Goal: Transaction & Acquisition: Purchase product/service

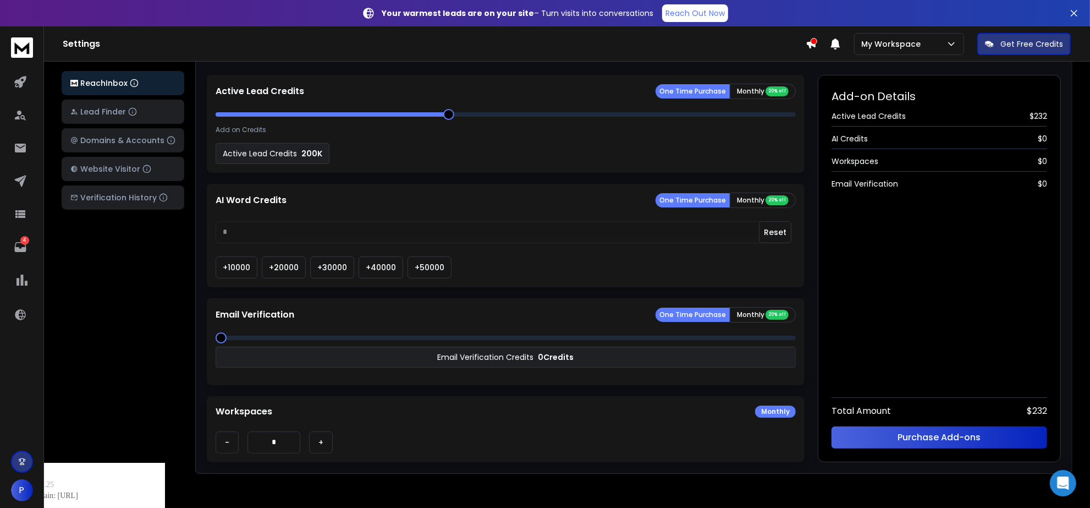
scroll to position [341, 0]
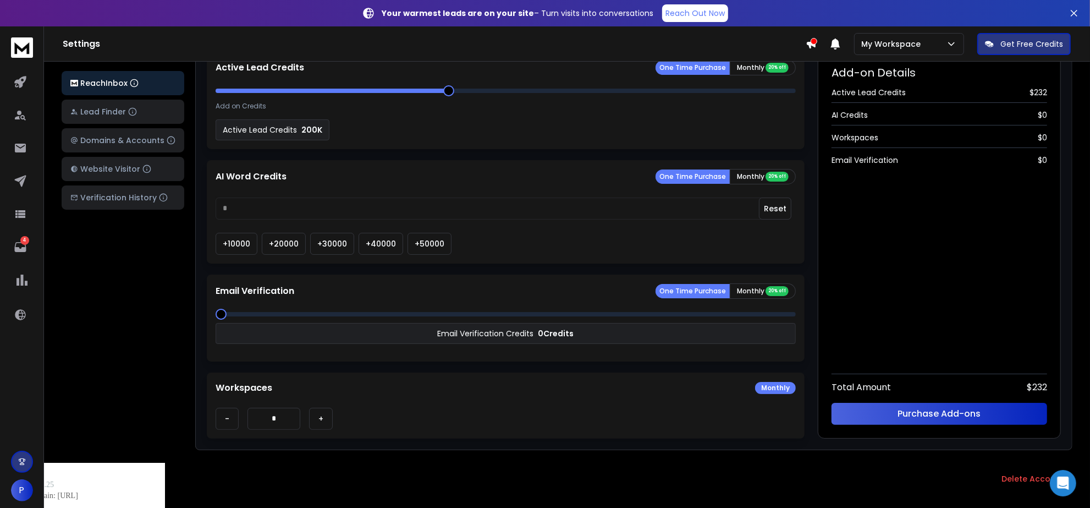
click at [108, 138] on button "Domains & Accounts" at bounding box center [123, 140] width 123 height 24
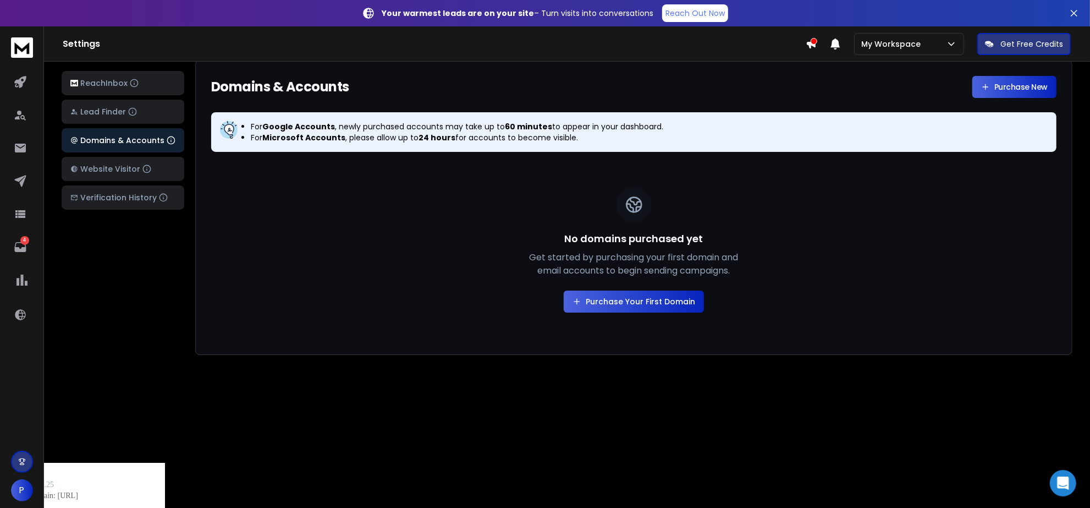
click at [95, 113] on button "Lead Finder" at bounding box center [123, 112] width 123 height 24
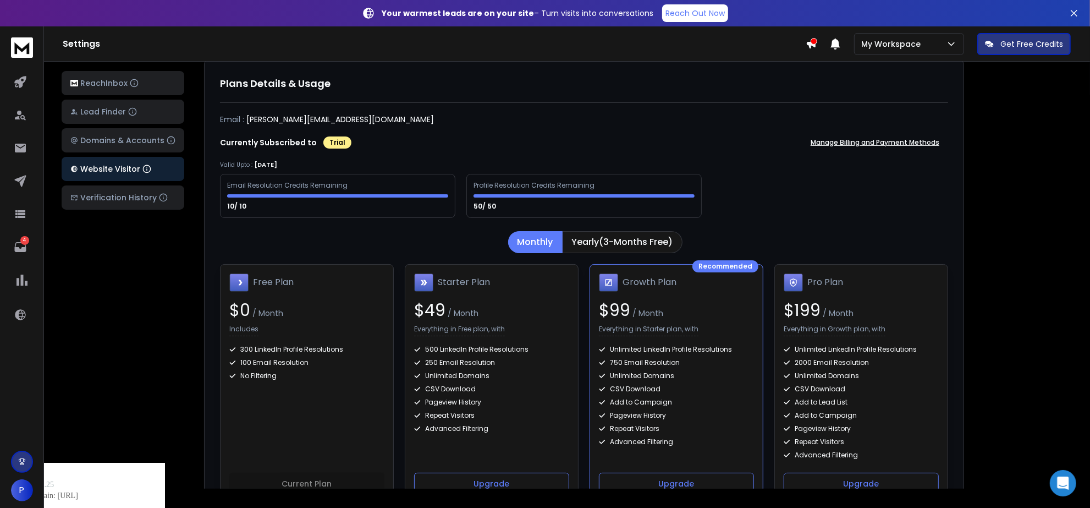
click at [91, 165] on button "Website Visitor" at bounding box center [123, 169] width 123 height 24
click at [118, 204] on button "Verification History" at bounding box center [123, 197] width 123 height 24
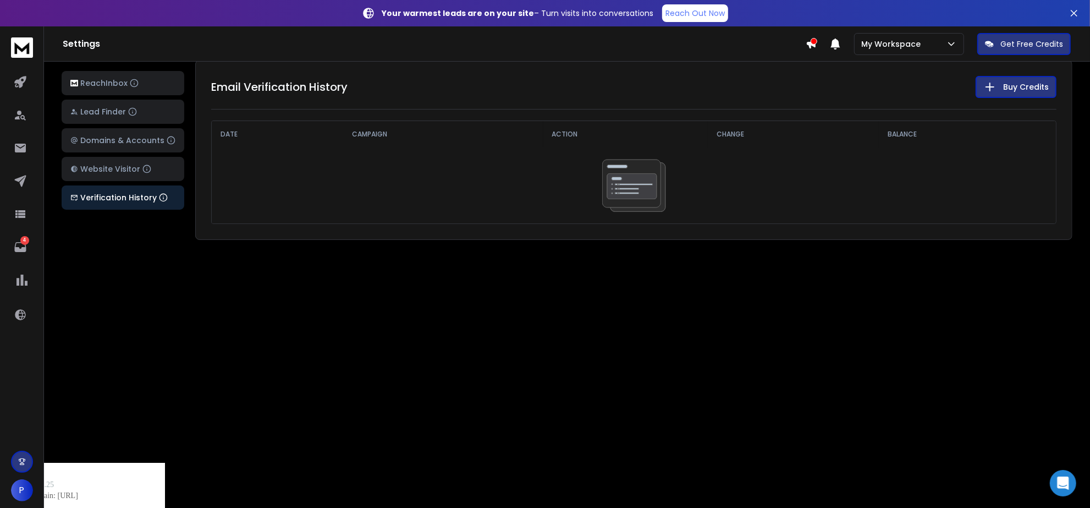
click at [116, 166] on button "Website Visitor" at bounding box center [123, 169] width 123 height 24
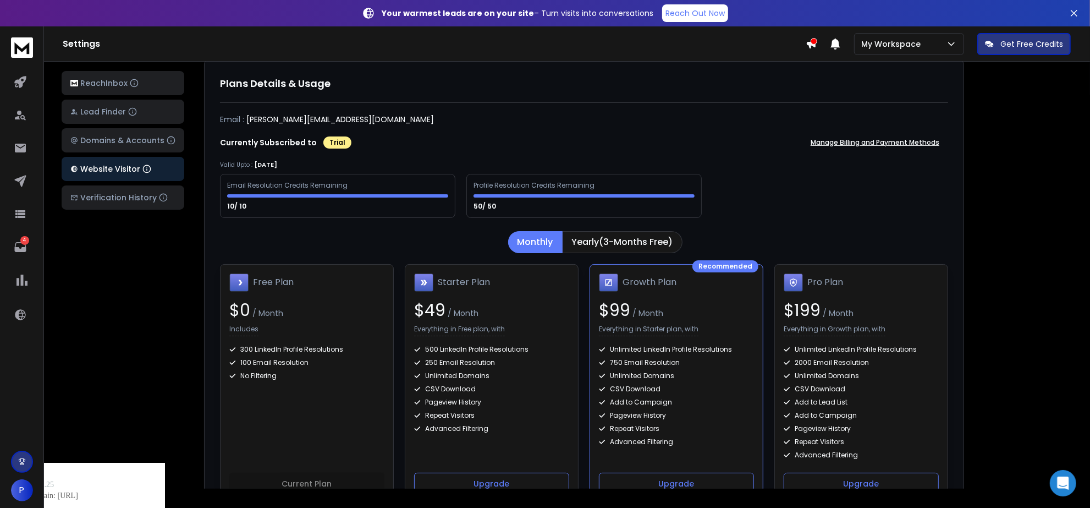
click at [104, 202] on button "Verification History" at bounding box center [123, 197] width 123 height 24
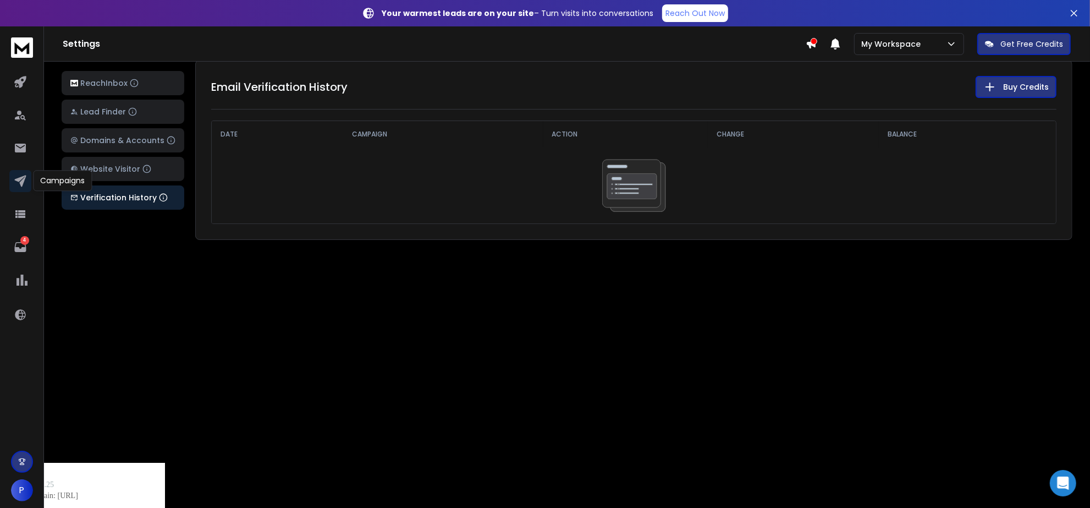
click at [16, 176] on icon at bounding box center [20, 180] width 13 height 13
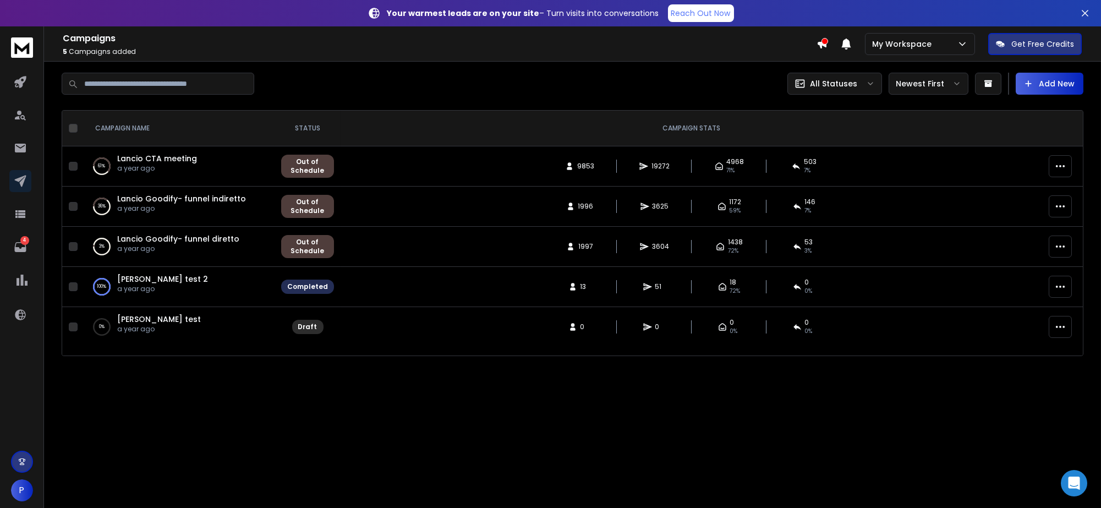
click at [153, 157] on span "Lancio CTA meeting" at bounding box center [157, 158] width 80 height 11
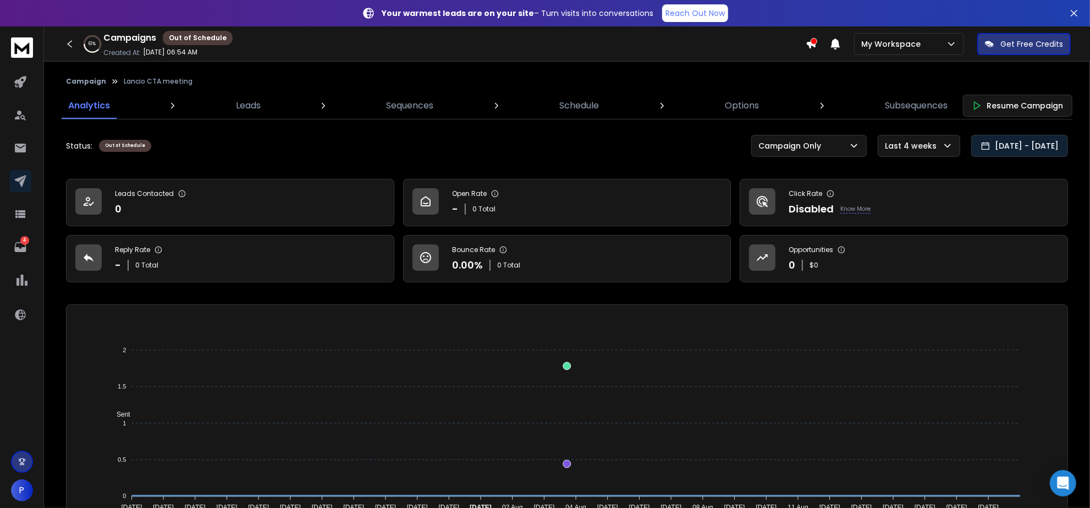
click at [869, 153] on button "21 Jul 2025 - 18 Aug 2025" at bounding box center [1019, 146] width 97 height 22
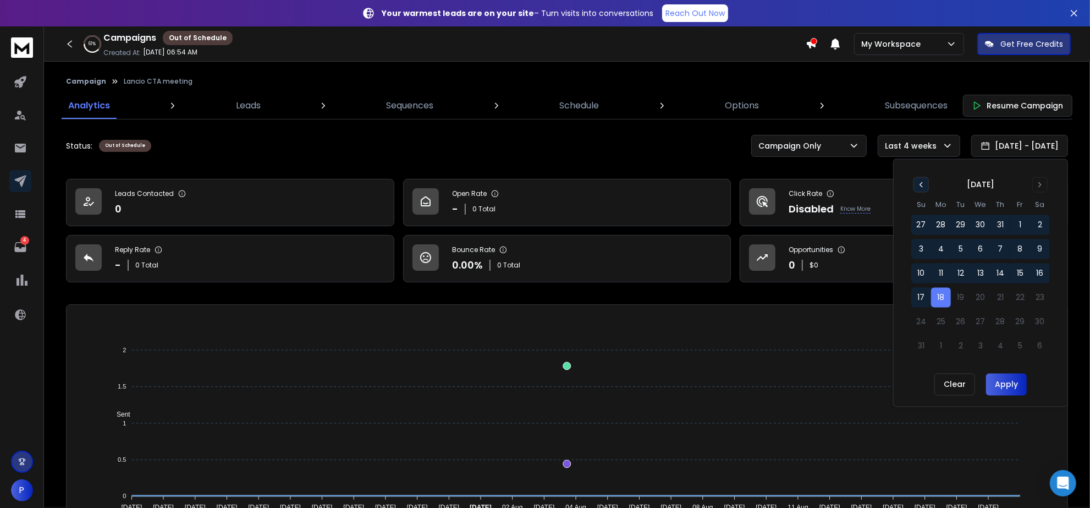
click at [869, 182] on button "Go to previous month" at bounding box center [921, 184] width 15 height 15
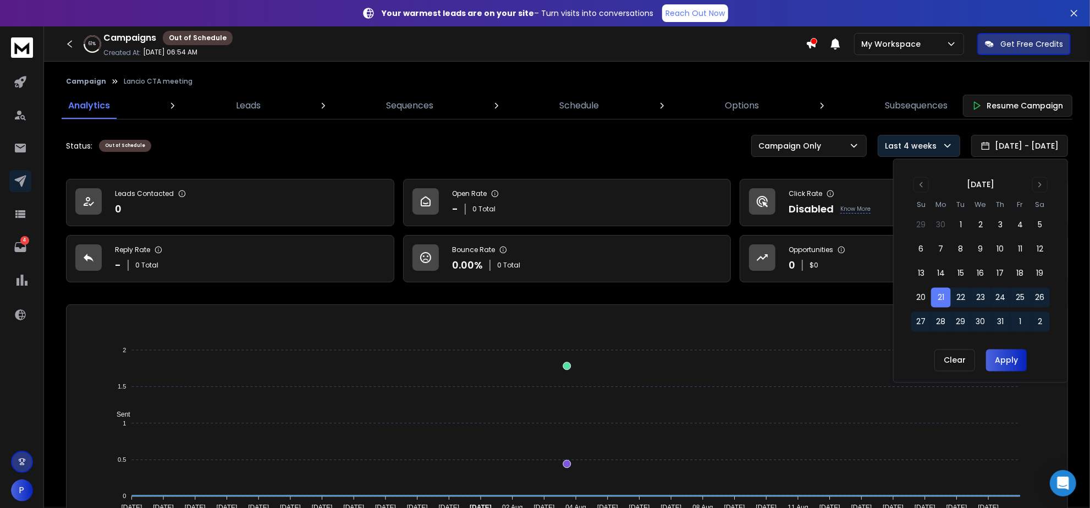
click at [869, 145] on p "Last 4 weeks" at bounding box center [913, 145] width 56 height 11
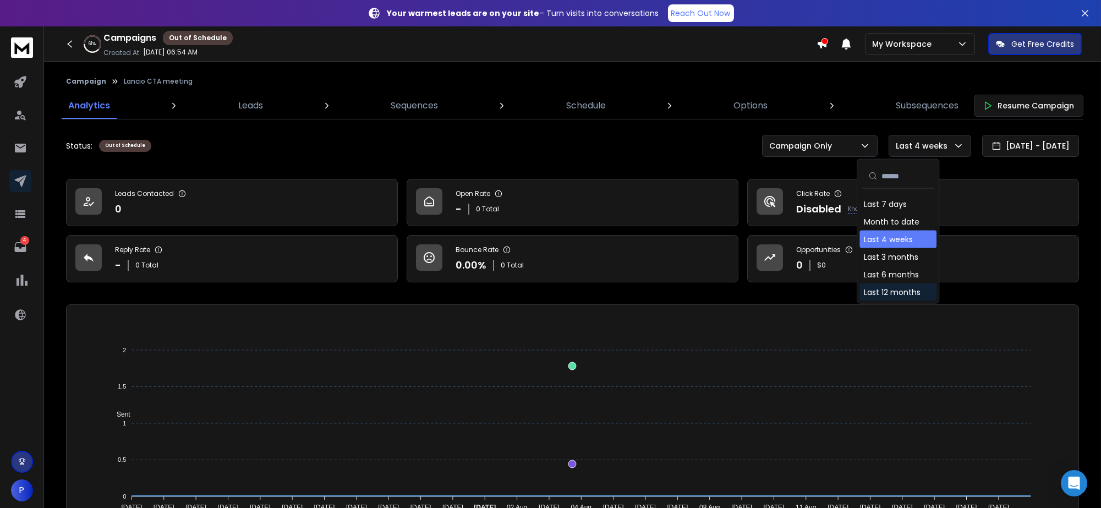
click at [869, 289] on div "Last 12 months" at bounding box center [892, 292] width 57 height 11
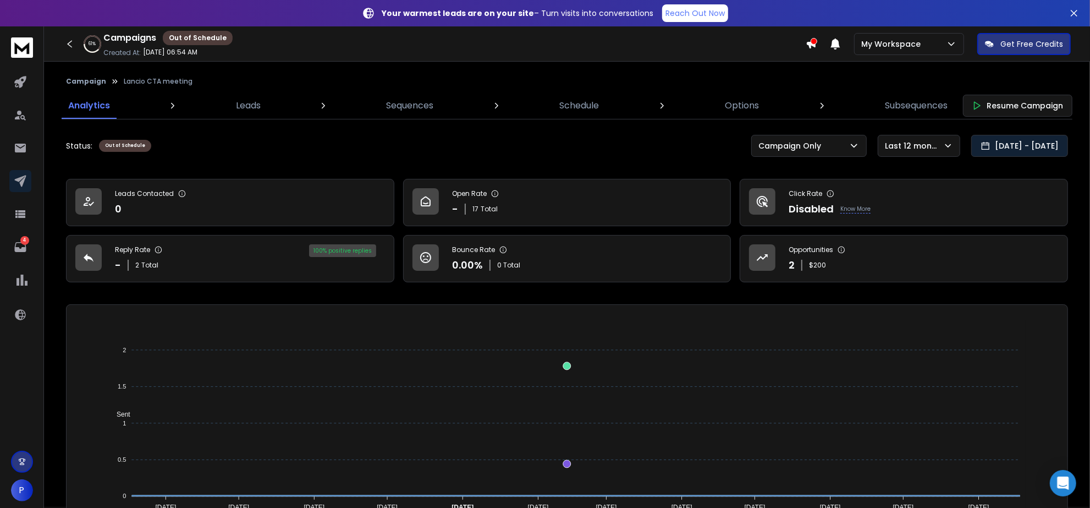
click at [869, 145] on button "18 Aug 2024 - 18 Aug 2025" at bounding box center [1019, 146] width 97 height 22
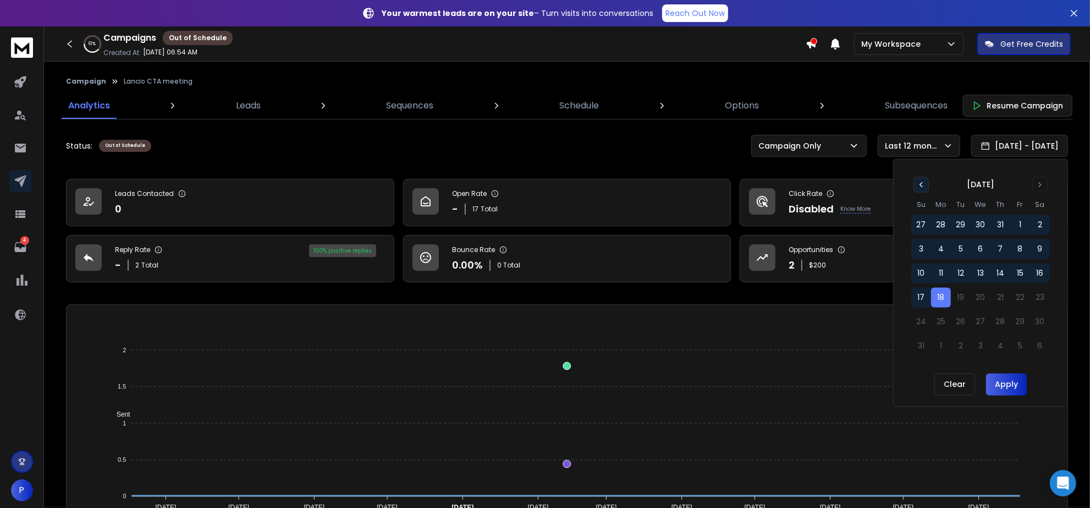
click at [869, 182] on icon "Go to previous month" at bounding box center [921, 184] width 9 height 9
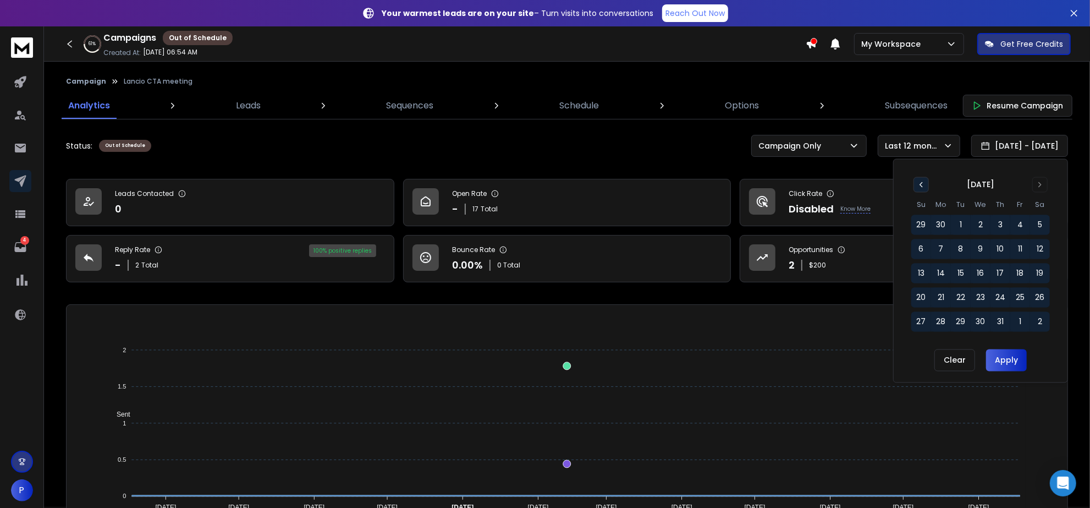
click at [869, 182] on icon "Go to previous month" at bounding box center [921, 184] width 9 height 9
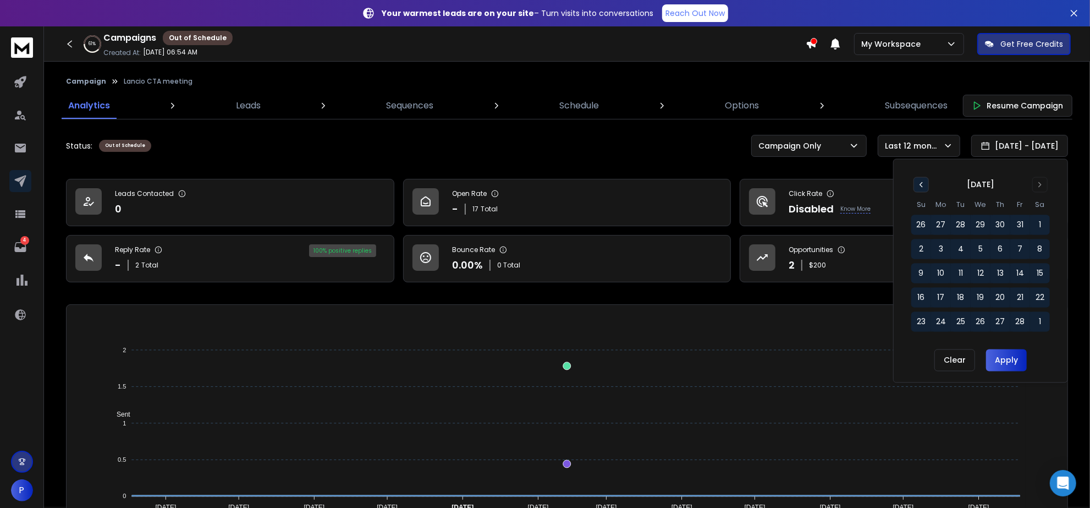
click at [869, 182] on icon "Go to previous month" at bounding box center [921, 184] width 9 height 9
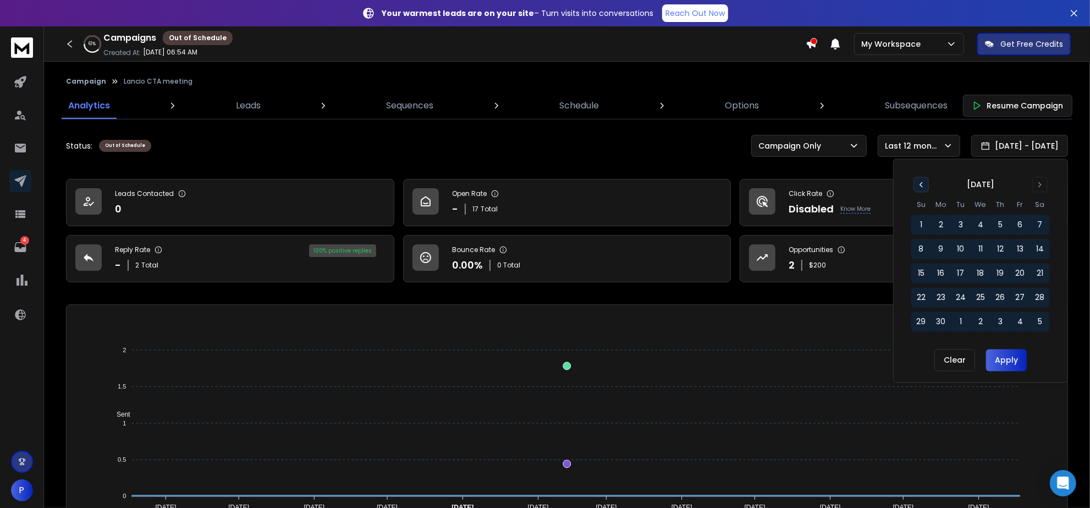
click at [869, 182] on icon "Go to previous month" at bounding box center [921, 184] width 9 height 9
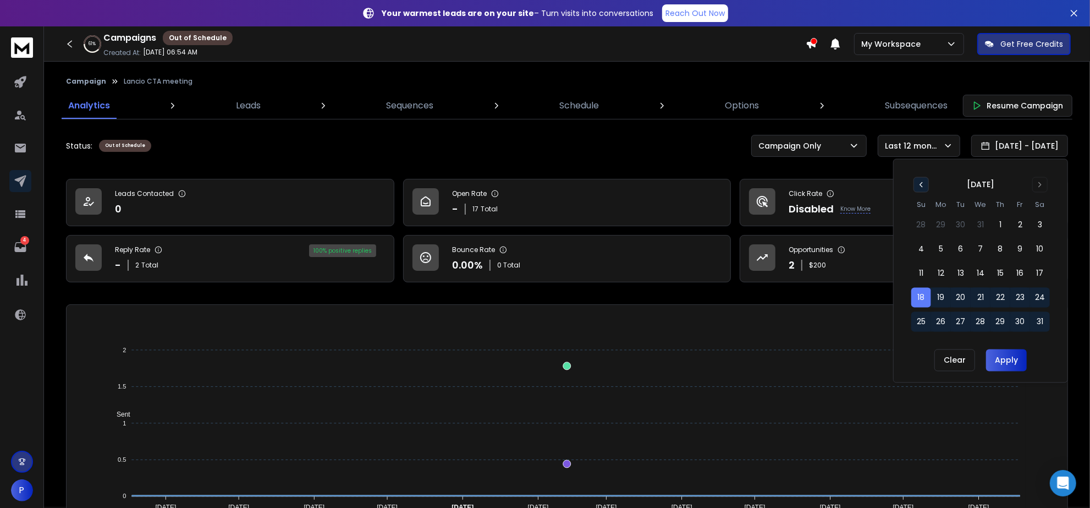
click at [869, 182] on icon "Go to previous month" at bounding box center [921, 184] width 9 height 9
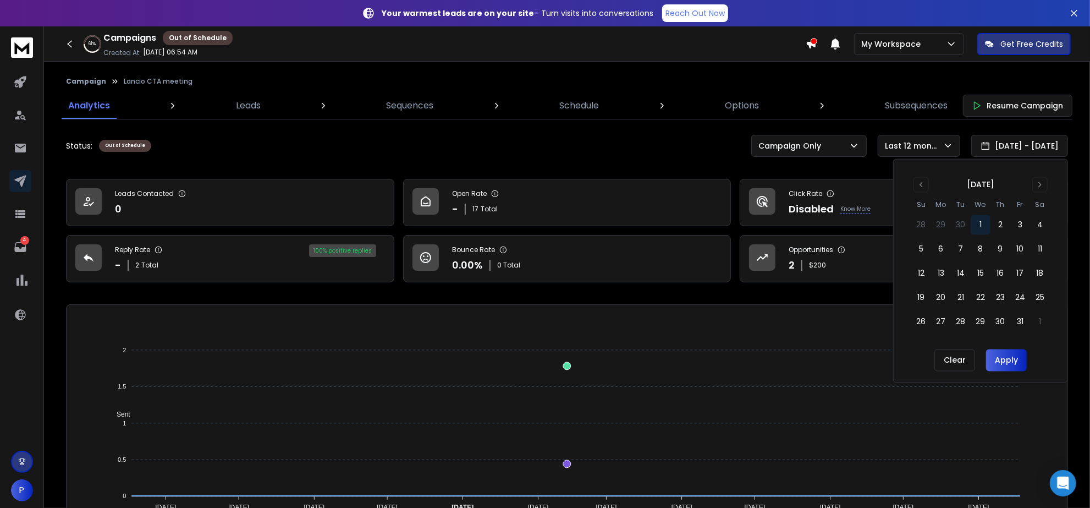
click at [869, 224] on button "1" at bounding box center [981, 225] width 20 height 20
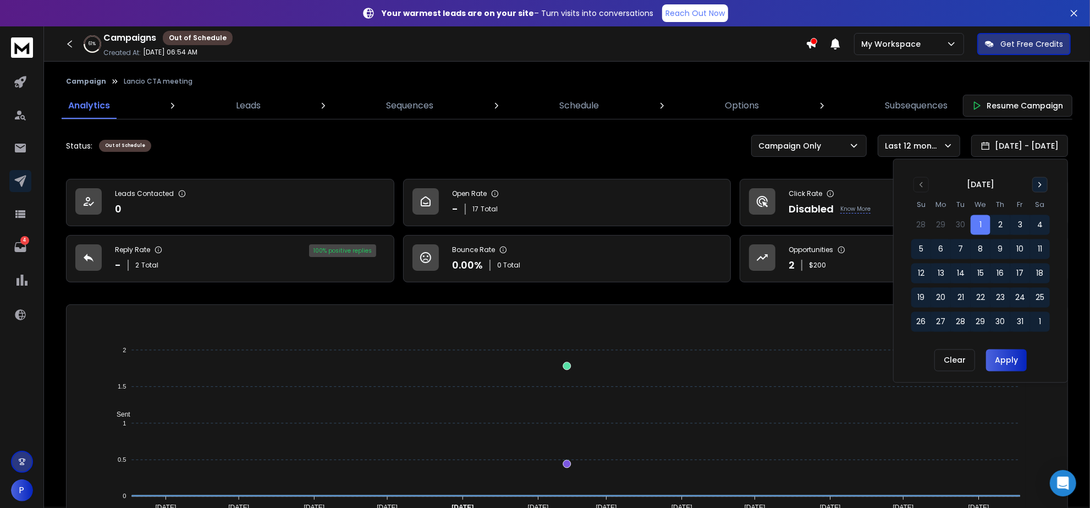
click at [869, 182] on icon "Go to next month" at bounding box center [1040, 184] width 9 height 9
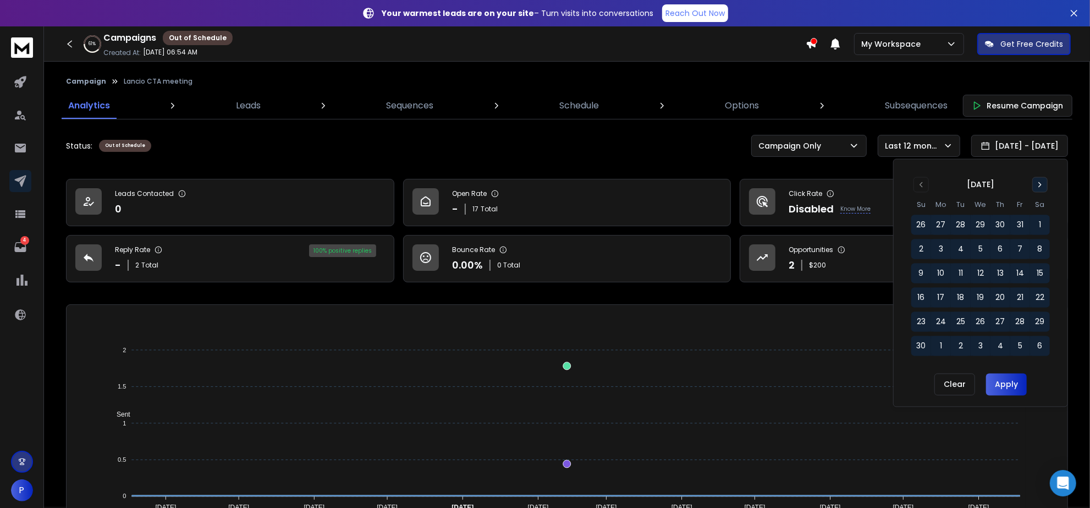
click at [869, 182] on icon "Go to next month" at bounding box center [1040, 184] width 9 height 9
click at [869, 322] on button "3" at bounding box center [1040, 322] width 20 height 20
click at [869, 361] on button "Apply" at bounding box center [1006, 360] width 41 height 22
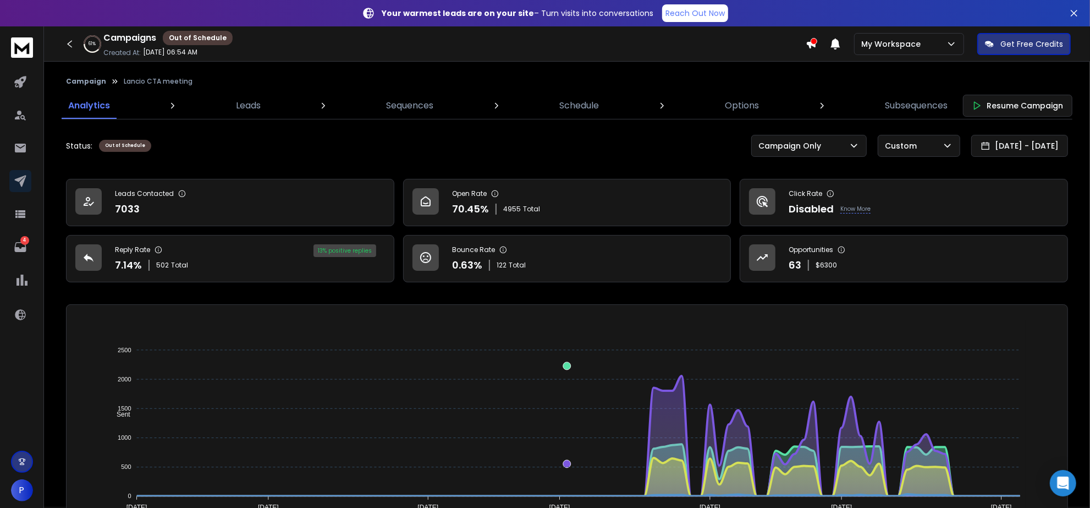
click at [473, 202] on p "70.45 %" at bounding box center [470, 208] width 37 height 15
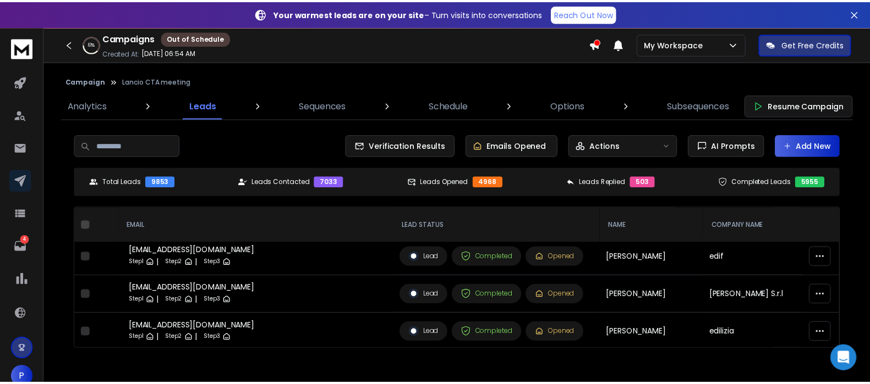
scroll to position [274, 0]
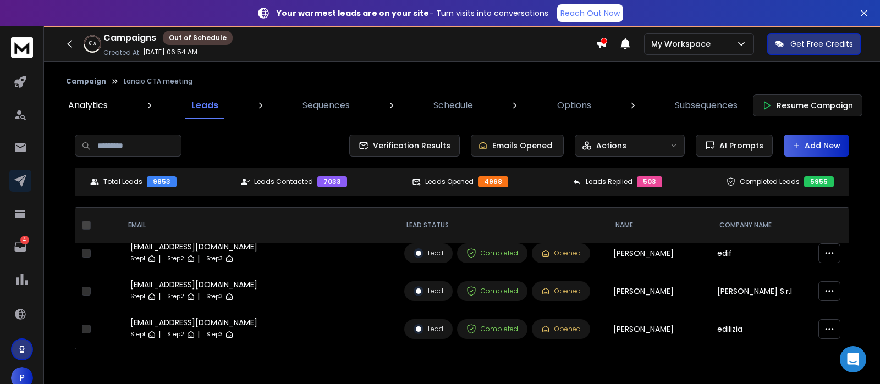
click at [100, 107] on p "Analytics" at bounding box center [88, 105] width 40 height 13
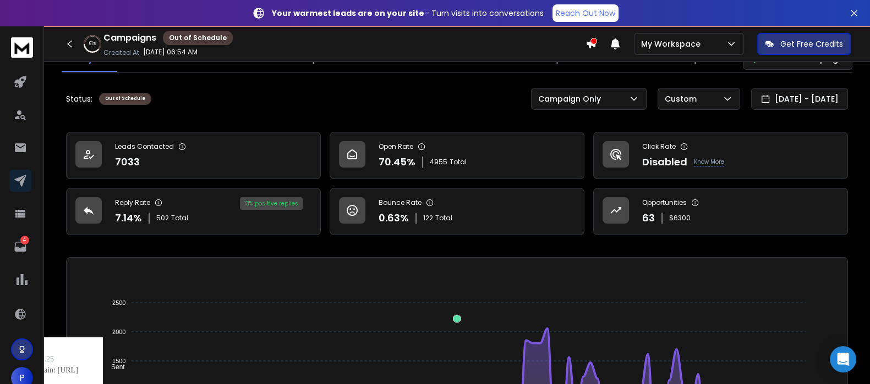
scroll to position [68, 0]
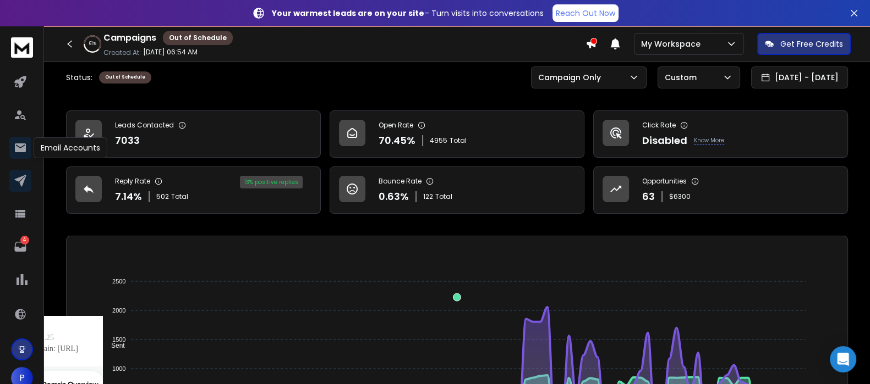
click at [25, 150] on icon at bounding box center [20, 148] width 11 height 9
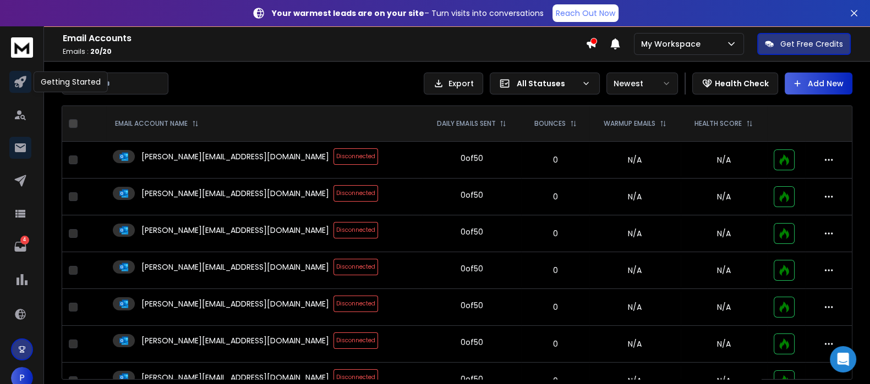
click at [15, 75] on icon at bounding box center [20, 81] width 13 height 13
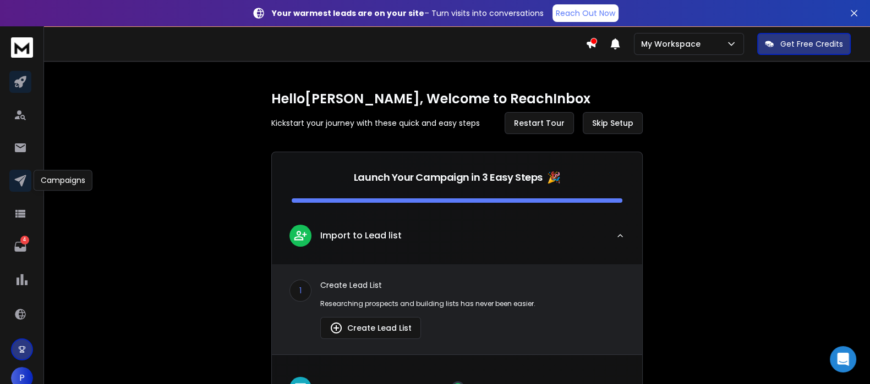
click at [25, 186] on icon at bounding box center [20, 180] width 13 height 13
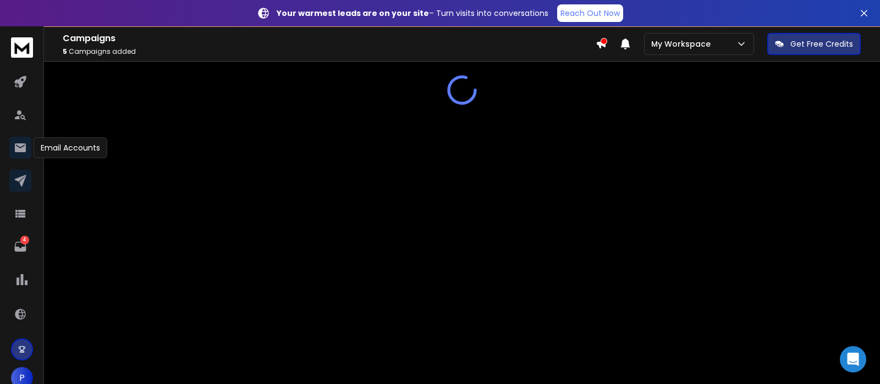
click at [21, 151] on icon at bounding box center [20, 148] width 11 height 9
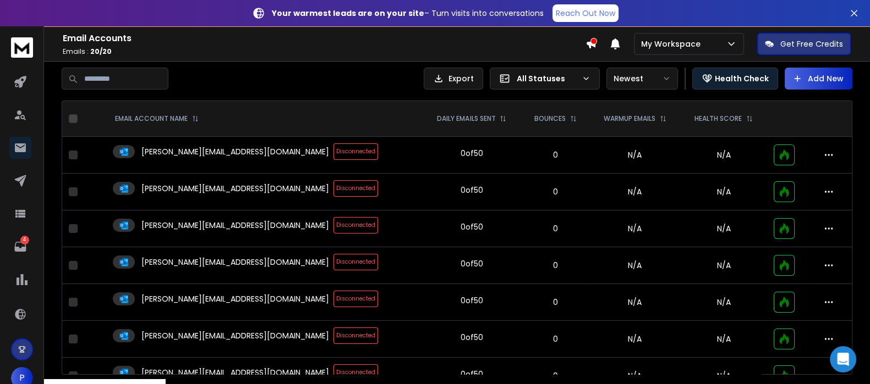
scroll to position [6, 0]
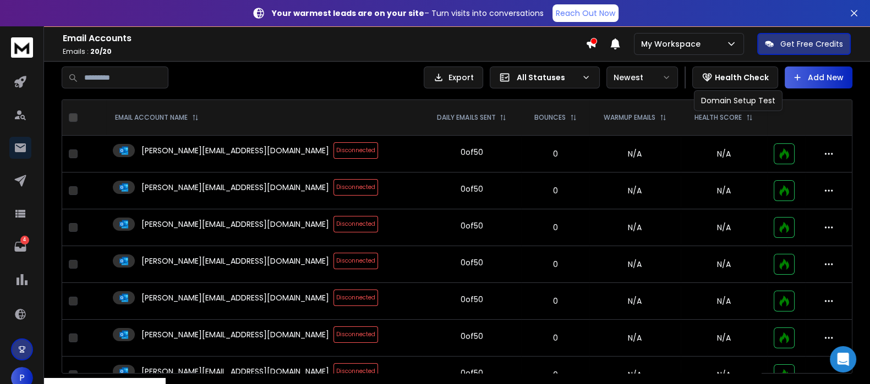
click at [822, 80] on button "Add New" at bounding box center [818, 78] width 68 height 22
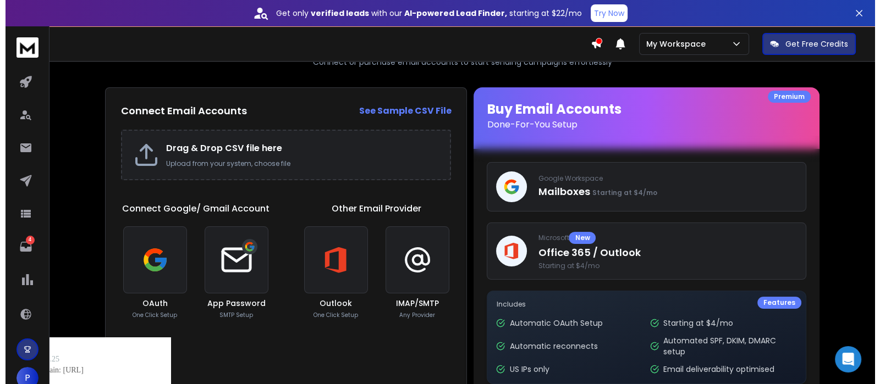
scroll to position [68, 0]
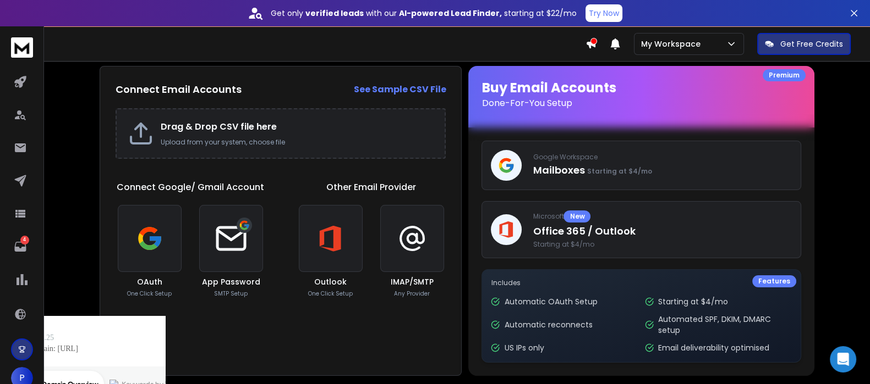
click at [410, 258] on div at bounding box center [412, 238] width 64 height 67
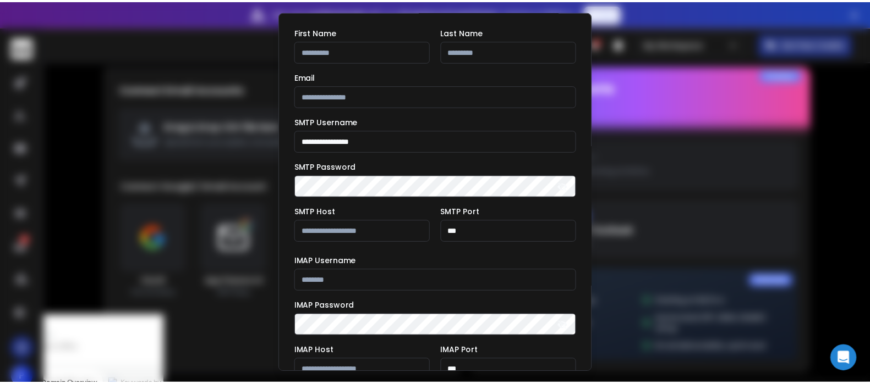
scroll to position [112, 0]
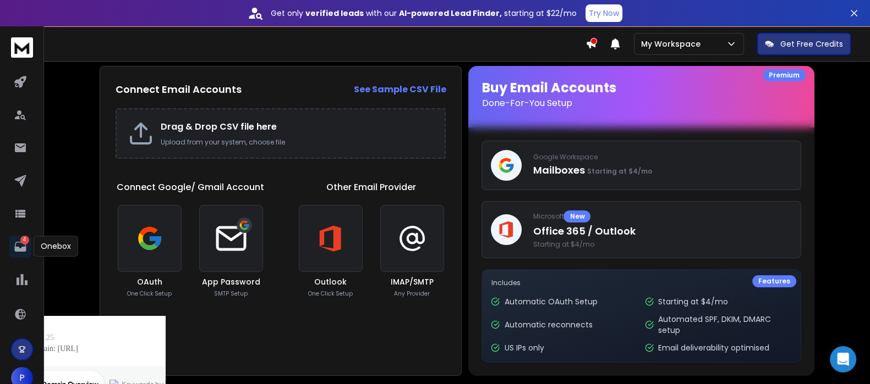
click at [19, 249] on icon at bounding box center [20, 247] width 12 height 10
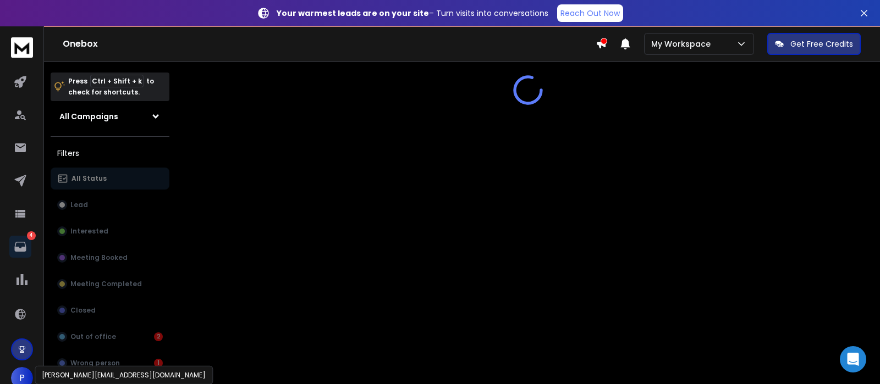
click at [18, 373] on span "P" at bounding box center [22, 378] width 22 height 22
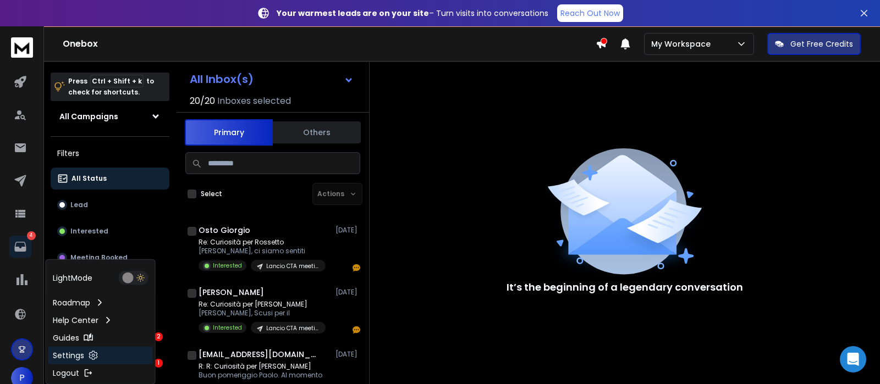
click at [96, 354] on icon at bounding box center [94, 356] width 10 height 10
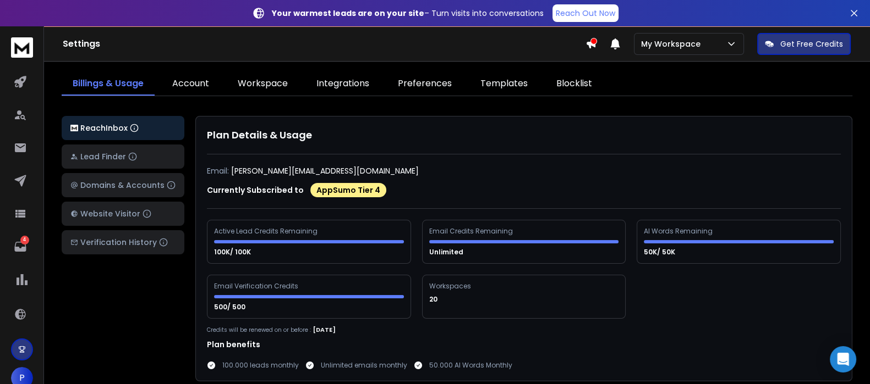
click at [133, 180] on button "Domains & Accounts" at bounding box center [123, 185] width 123 height 24
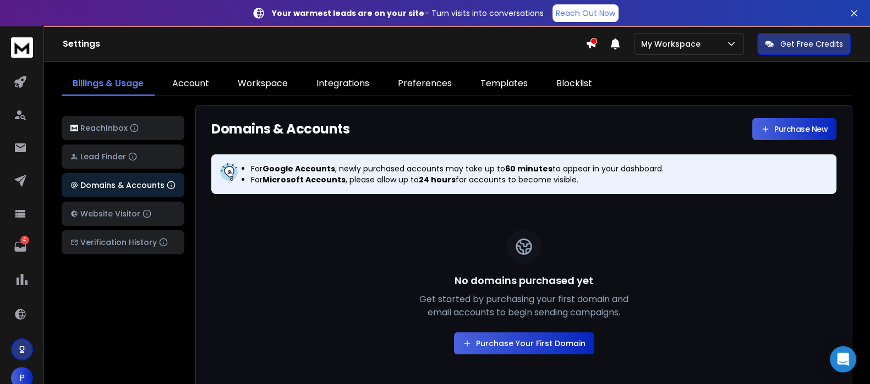
scroll to position [15, 0]
click at [555, 345] on link "Purchase Your First Domain" at bounding box center [524, 344] width 140 height 22
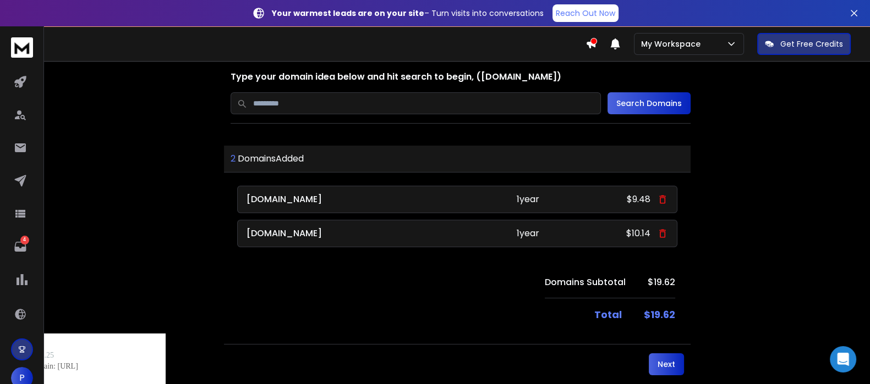
scroll to position [61, 0]
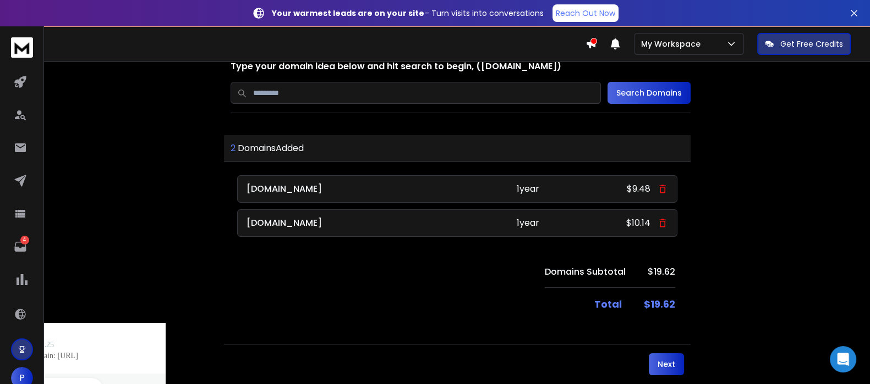
click at [322, 99] on input at bounding box center [415, 93] width 370 height 22
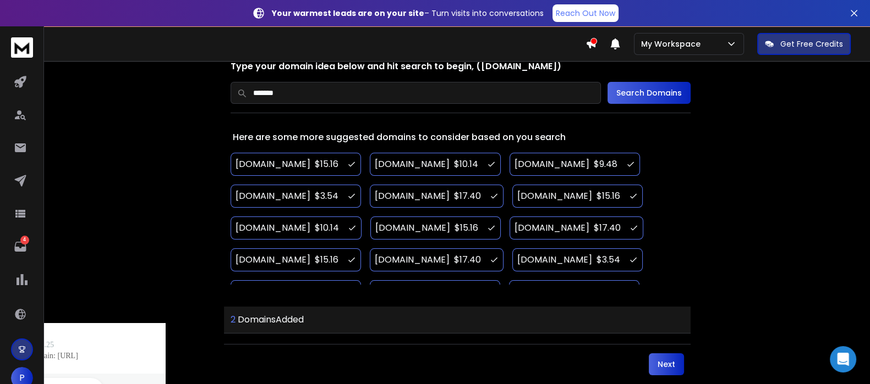
click at [312, 82] on input "*******" at bounding box center [415, 93] width 370 height 22
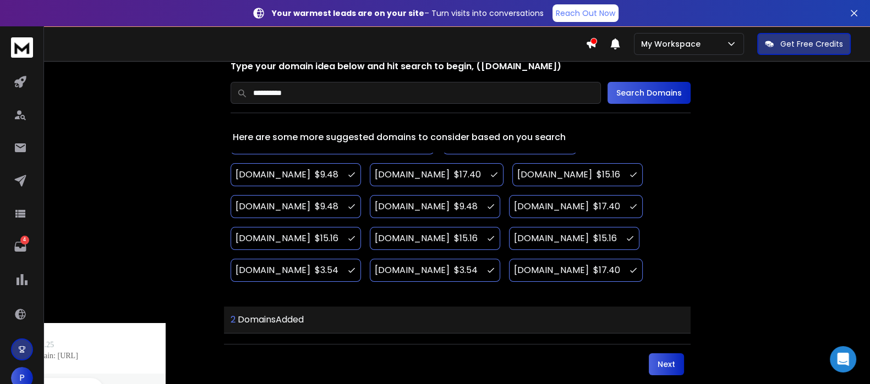
scroll to position [91, 0]
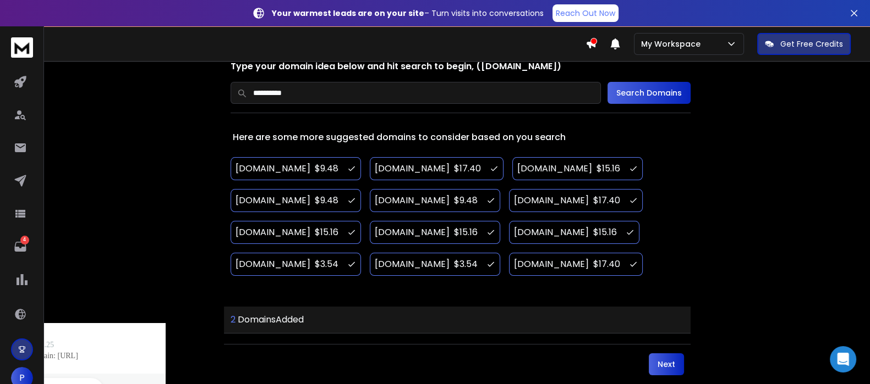
click at [347, 260] on icon at bounding box center [351, 264] width 9 height 9
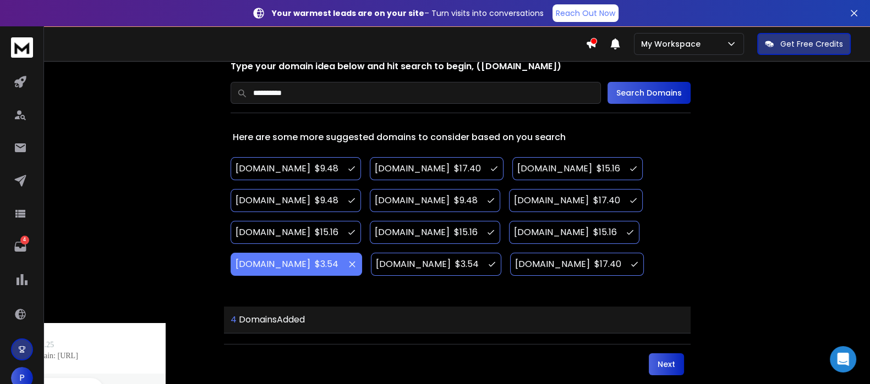
click at [347, 292] on icon at bounding box center [351, 296] width 9 height 9
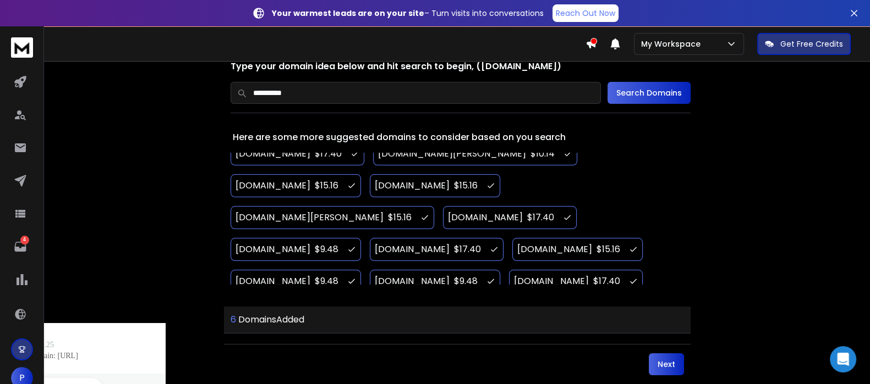
scroll to position [0, 0]
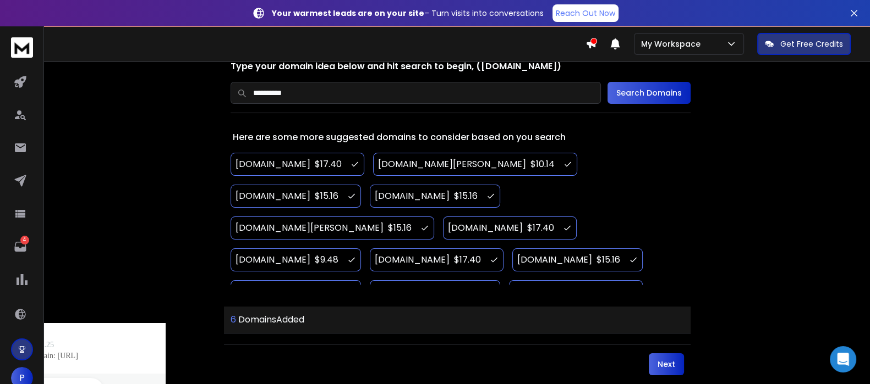
click at [293, 96] on input "**********" at bounding box center [415, 93] width 370 height 22
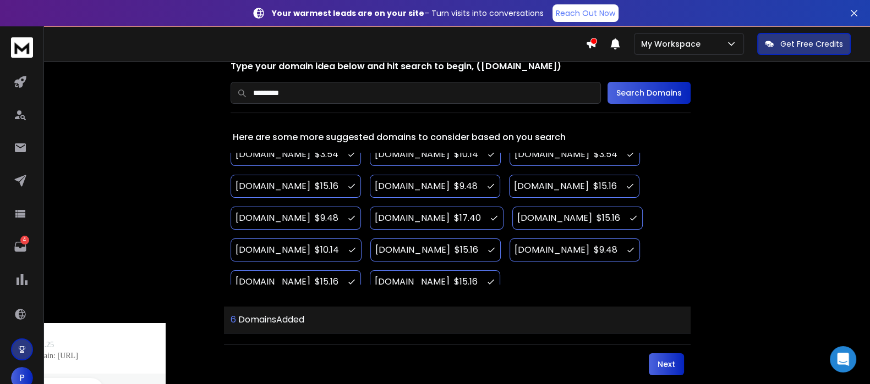
scroll to position [91, 0]
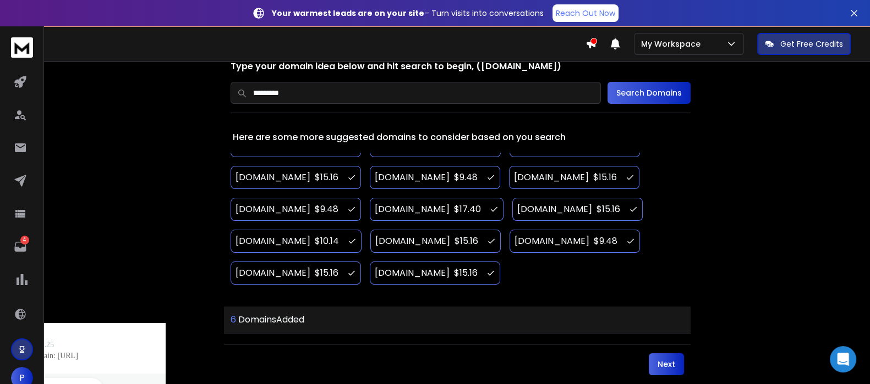
click at [291, 100] on input "*********" at bounding box center [415, 93] width 370 height 22
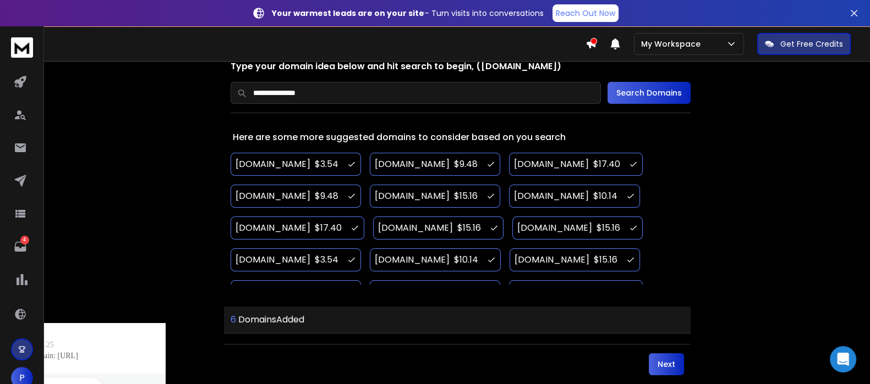
type input "**********"
click at [356, 164] on icon at bounding box center [351, 164] width 9 height 9
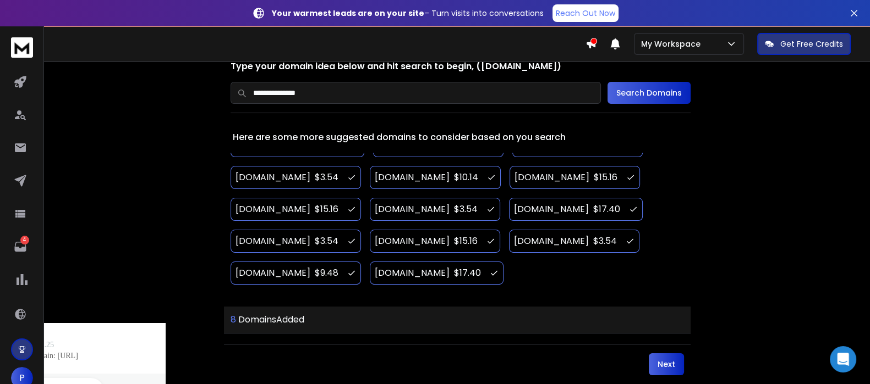
scroll to position [118, 0]
click at [356, 173] on icon at bounding box center [351, 177] width 9 height 9
click at [495, 214] on icon at bounding box center [490, 209] width 9 height 9
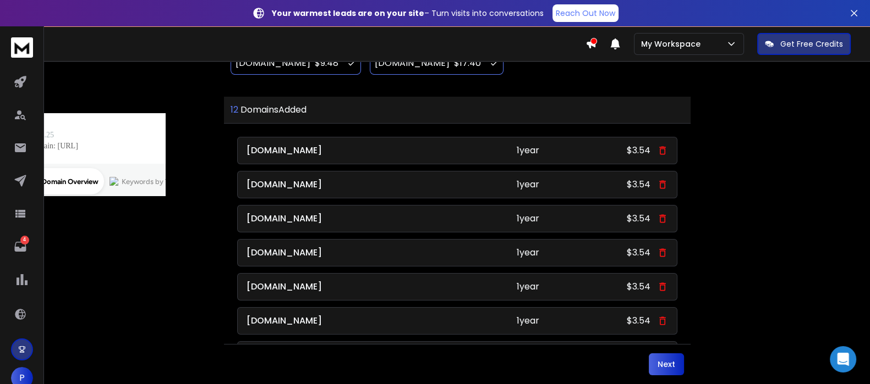
scroll to position [276, 0]
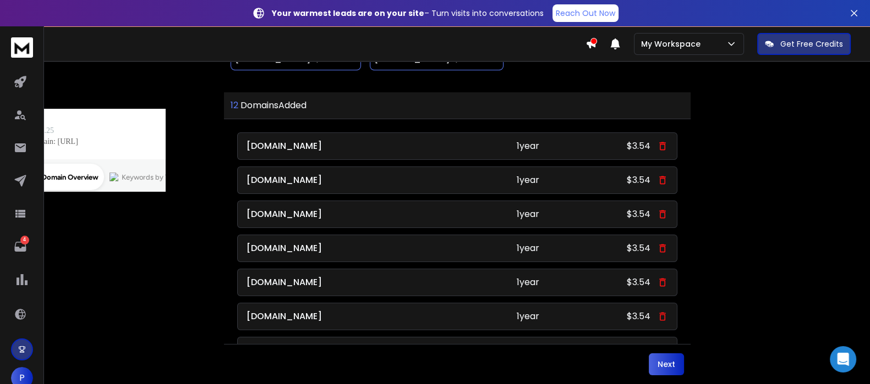
click at [659, 183] on icon at bounding box center [662, 181] width 7 height 8
click at [657, 214] on icon at bounding box center [662, 214] width 11 height 11
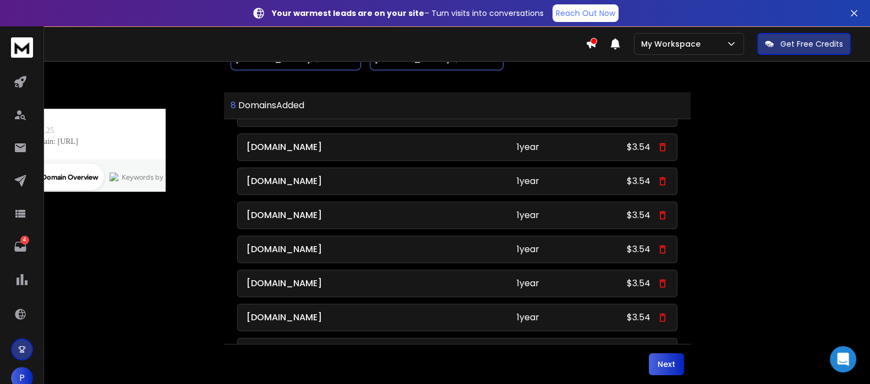
scroll to position [0, 0]
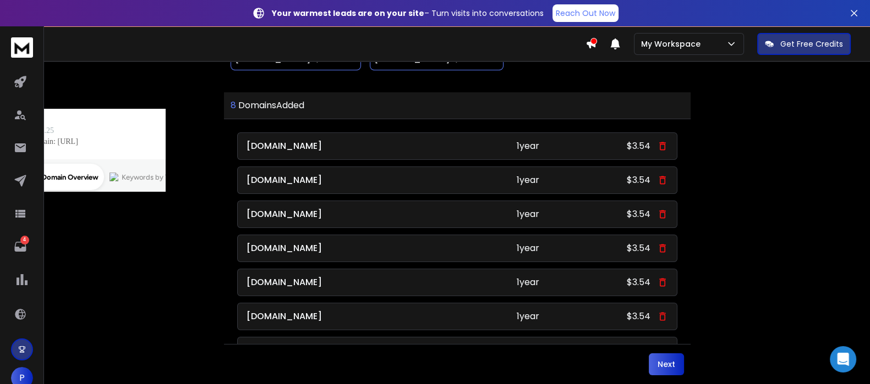
click at [657, 178] on icon at bounding box center [662, 180] width 11 height 11
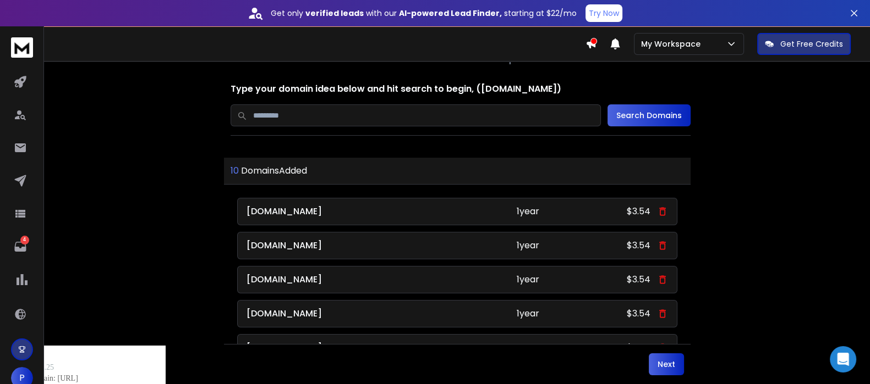
scroll to position [68, 0]
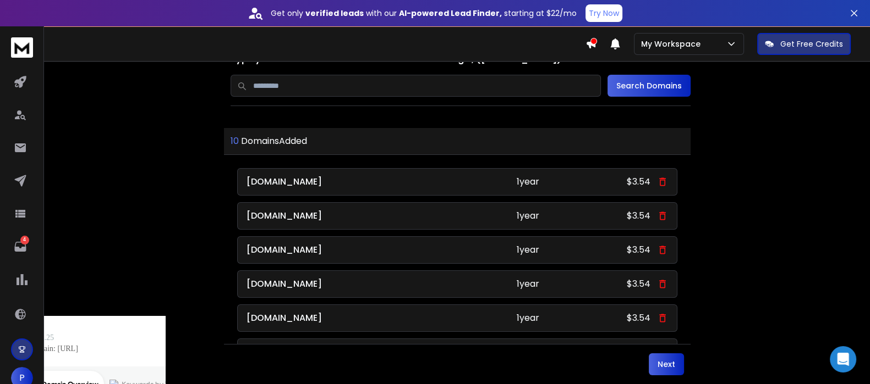
click at [657, 214] on icon at bounding box center [662, 216] width 11 height 11
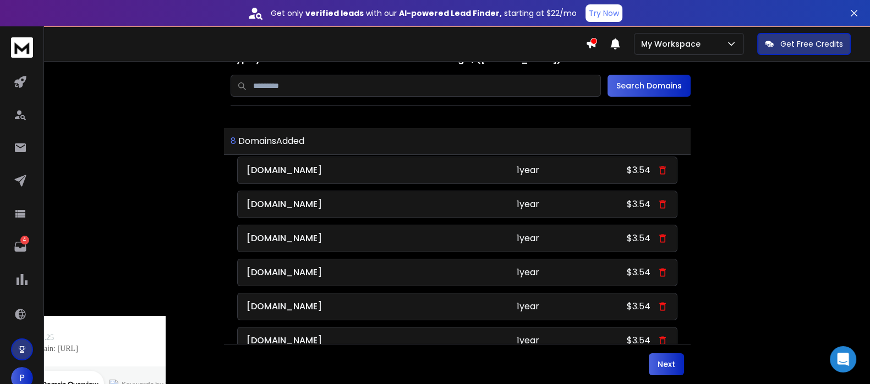
scroll to position [0, 0]
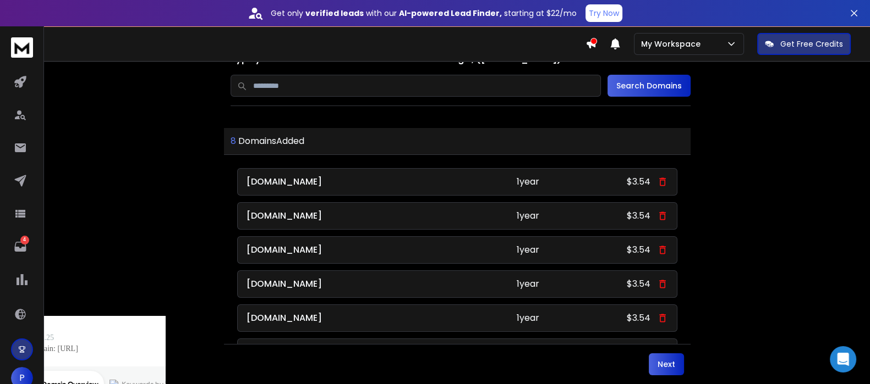
click at [657, 214] on icon at bounding box center [662, 216] width 11 height 11
click at [659, 246] on icon at bounding box center [662, 250] width 7 height 8
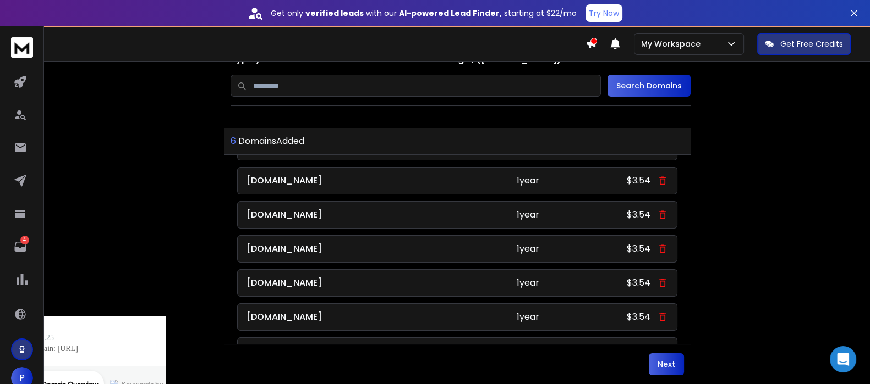
scroll to position [206, 0]
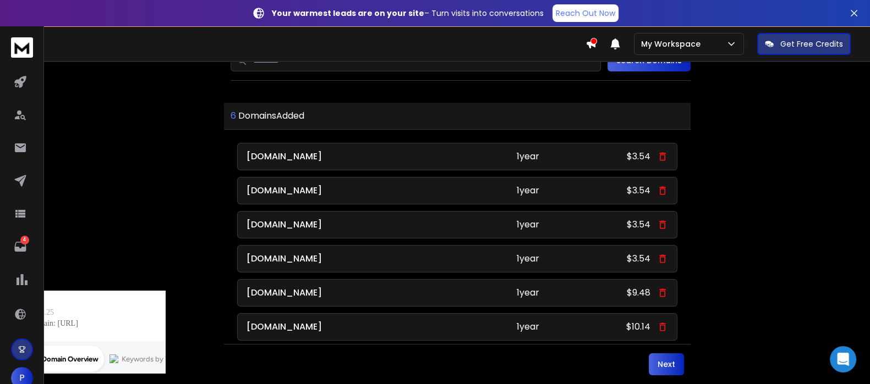
scroll to position [105, 0]
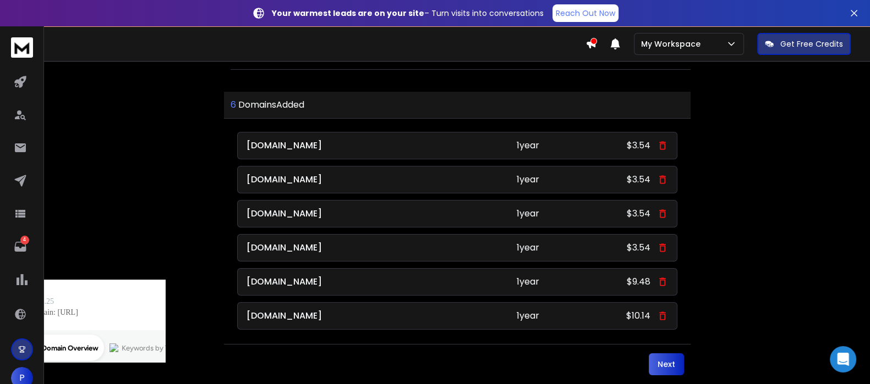
click at [659, 180] on icon at bounding box center [662, 180] width 7 height 8
click at [657, 216] on icon at bounding box center [662, 213] width 11 height 11
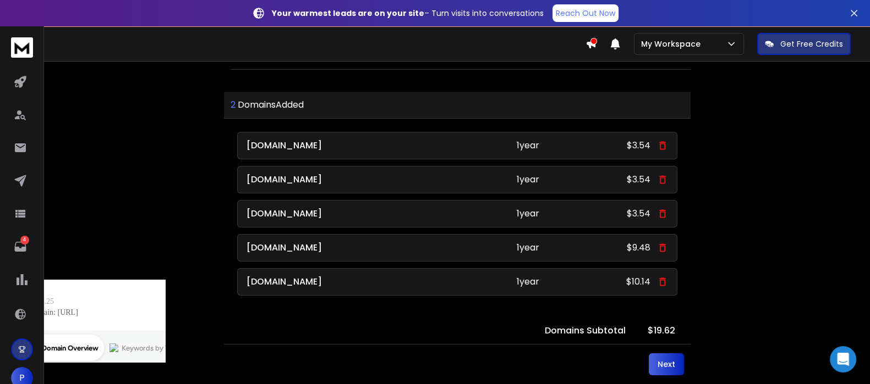
click at [653, 227] on div "sharingiscaring.live 1 year $3.54" at bounding box center [457, 214] width 440 height 28
click at [659, 217] on icon at bounding box center [662, 214] width 7 height 8
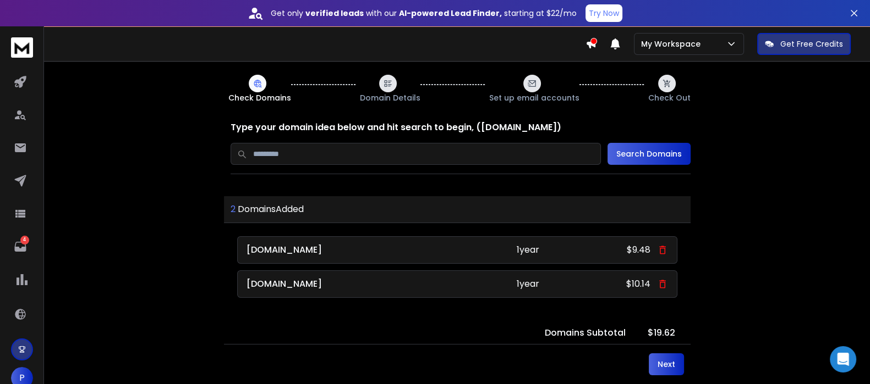
drag, startPoint x: 666, startPoint y: 285, endPoint x: 666, endPoint y: 278, distance: 7.2
click at [666, 286] on icon at bounding box center [662, 284] width 11 height 11
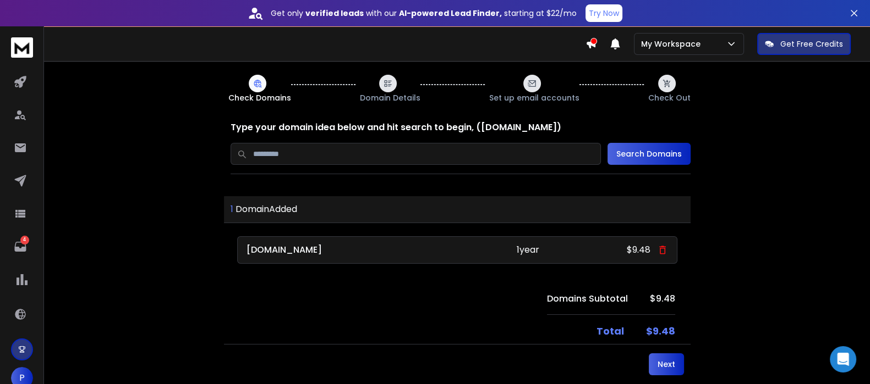
click at [664, 254] on icon at bounding box center [662, 250] width 7 height 8
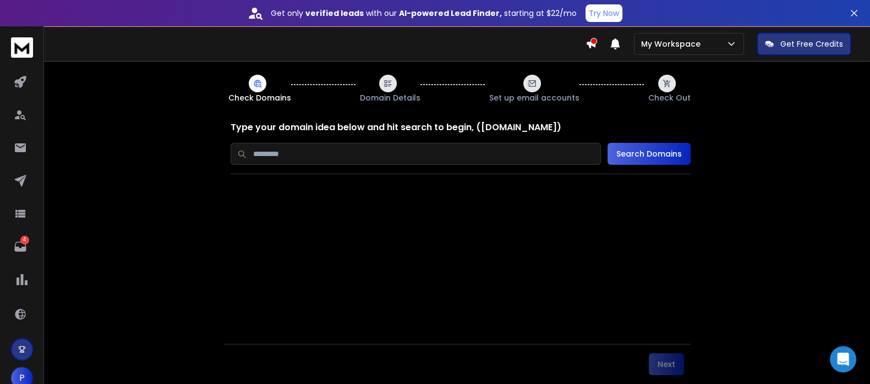
click at [297, 159] on input at bounding box center [415, 154] width 370 height 22
click at [639, 152] on button "Search Domains" at bounding box center [648, 154] width 83 height 22
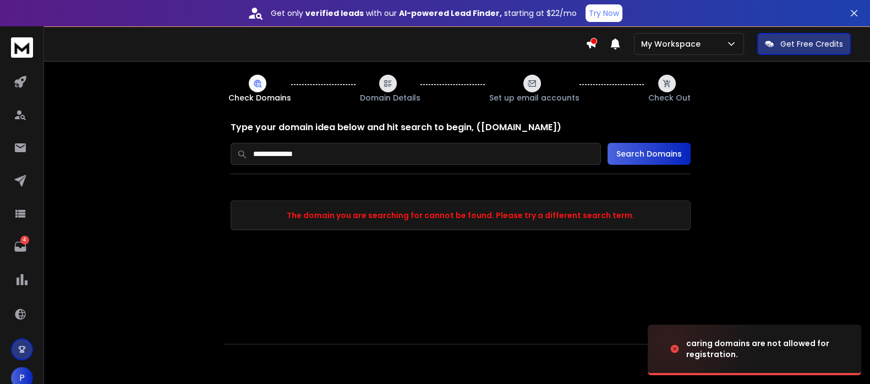
click at [327, 152] on input "**********" at bounding box center [415, 154] width 370 height 22
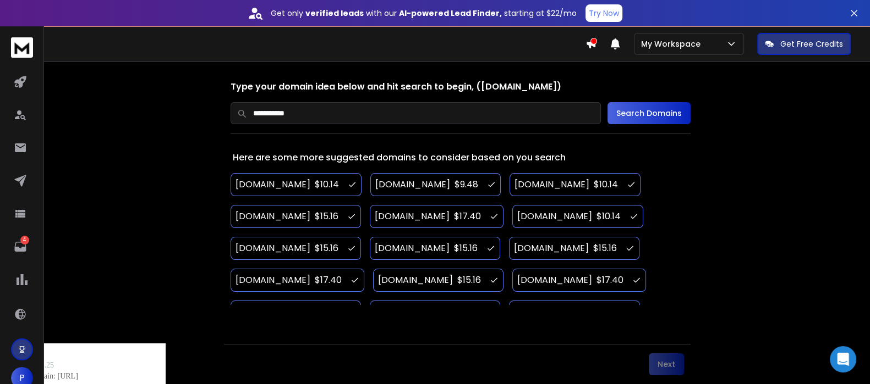
scroll to position [61, 0]
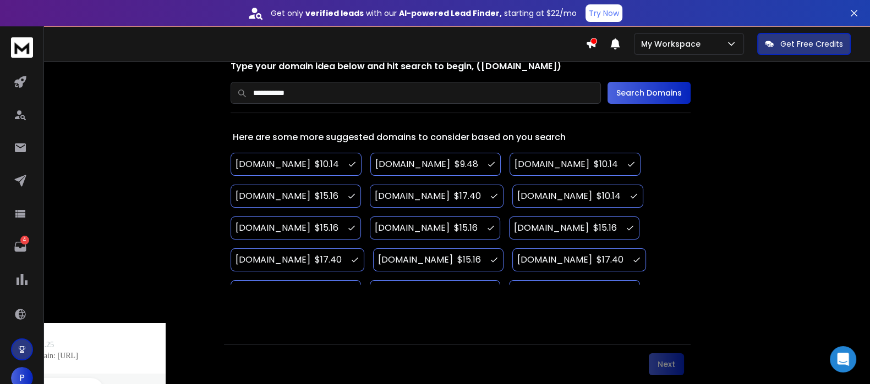
click at [282, 89] on input "**********" at bounding box center [415, 93] width 370 height 22
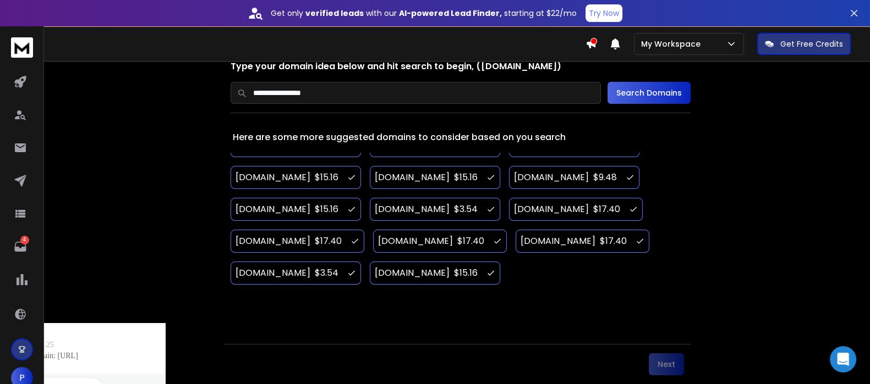
type input "**********"
